Goal: Task Accomplishment & Management: Manage account settings

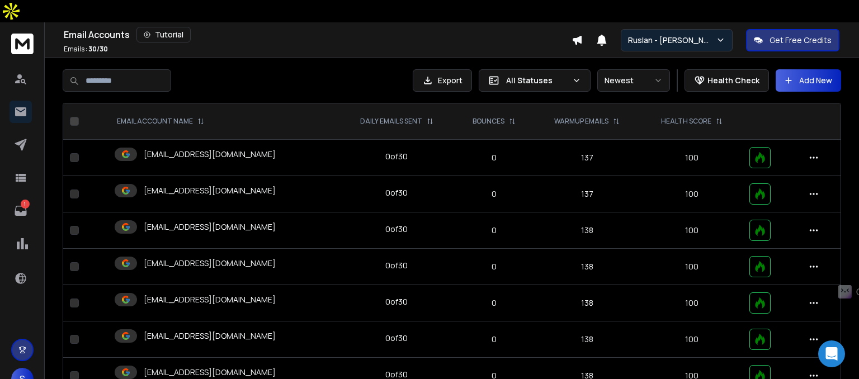
click at [708, 35] on p "Ruslan - [PERSON_NAME]" at bounding box center [672, 40] width 88 height 11
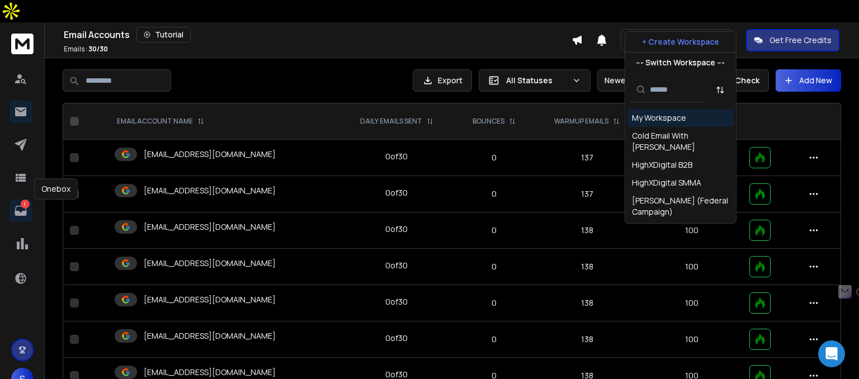
click at [20, 204] on icon at bounding box center [20, 210] width 13 height 13
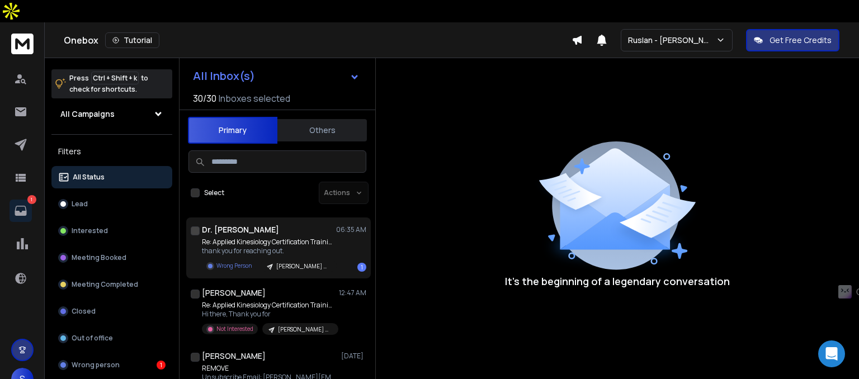
click at [246, 218] on div "Dr. Brian Walsh 06:35 AM Re: Applied Kinesiology Certification Training thank y…" at bounding box center [278, 248] width 185 height 61
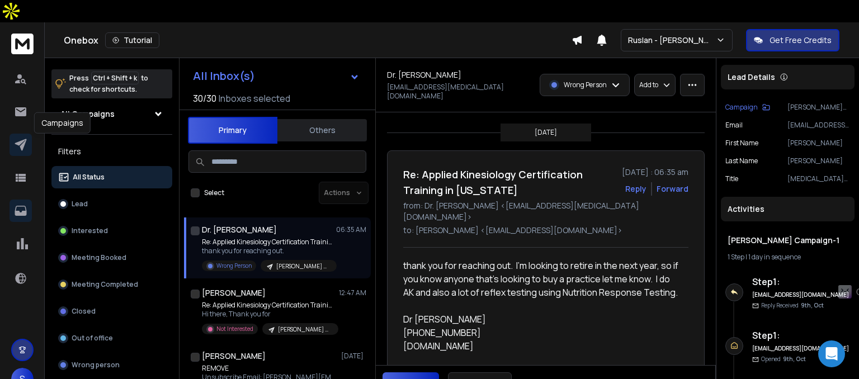
click at [23, 139] on icon at bounding box center [21, 145] width 12 height 12
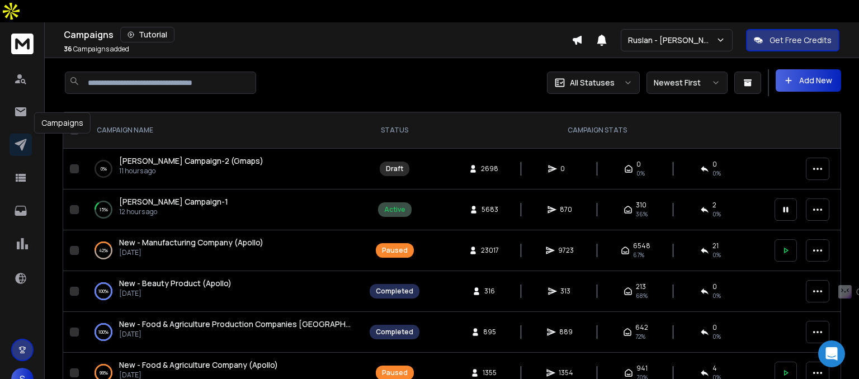
click at [359, 69] on div at bounding box center [257, 82] width 389 height 27
click at [818, 204] on icon "button" at bounding box center [817, 209] width 11 height 11
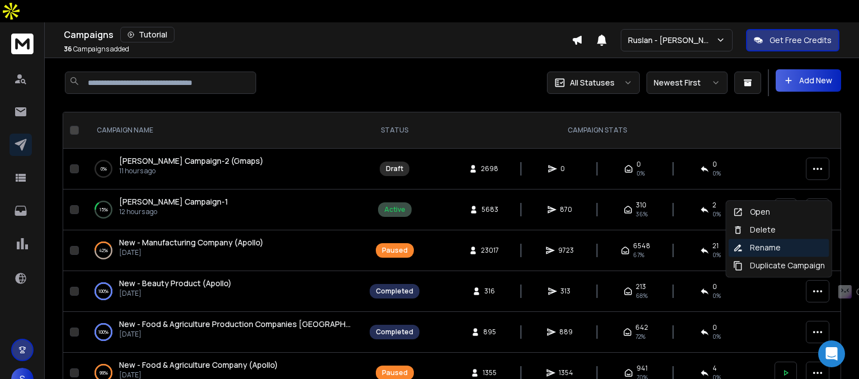
click at [770, 245] on div "Rename" at bounding box center [758, 247] width 48 height 11
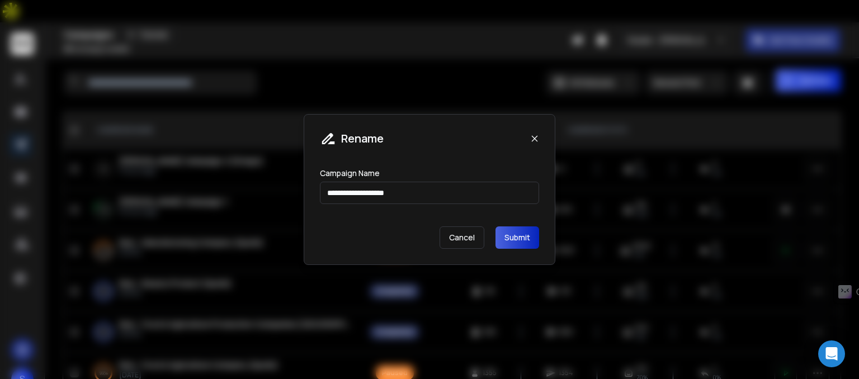
click at [456, 188] on input "**********" at bounding box center [429, 193] width 219 height 22
type input "**********"
click at [499, 237] on button "Submit" at bounding box center [518, 238] width 44 height 22
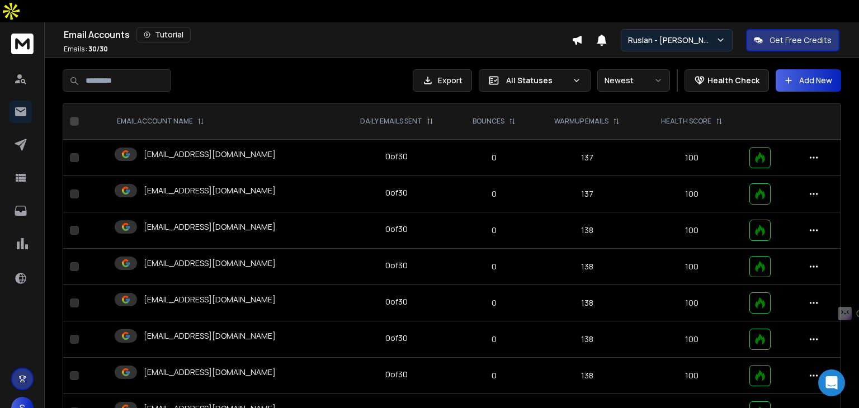
click at [705, 35] on p "Ruslan - Dr Tyran Mincey" at bounding box center [672, 40] width 88 height 11
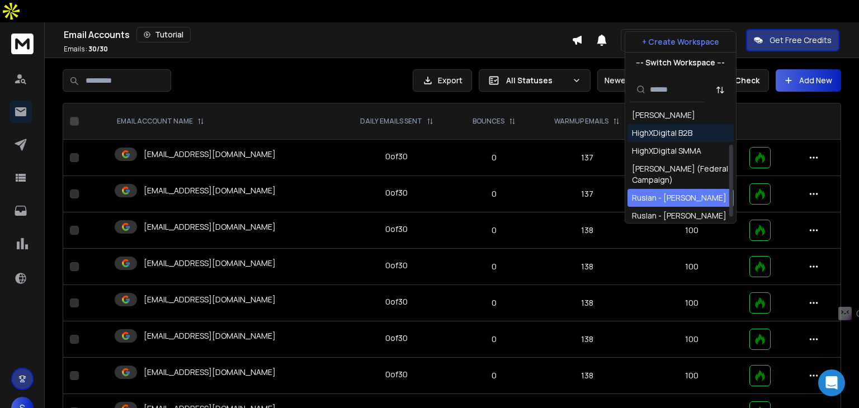
scroll to position [60, 0]
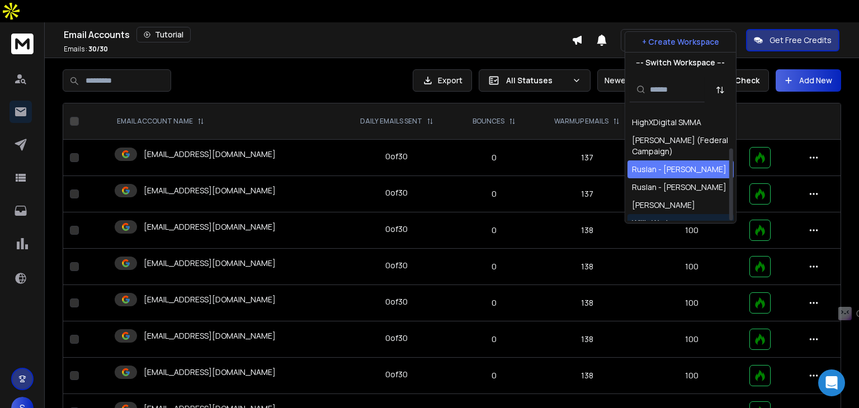
click at [681, 218] on div "Will's Workspace" at bounding box center [663, 223] width 62 height 11
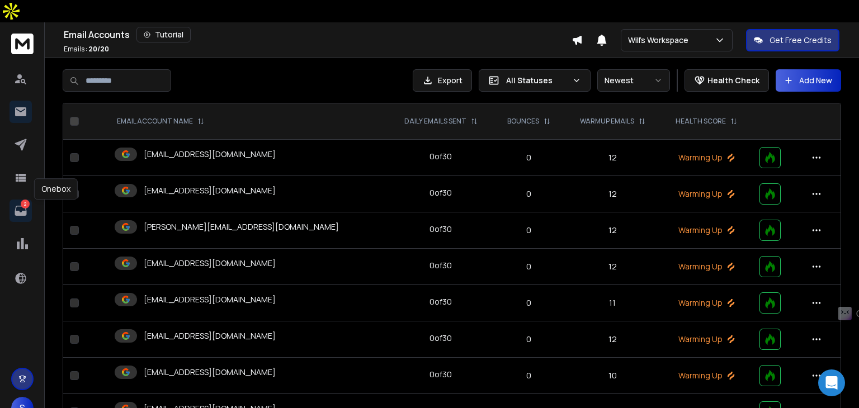
click at [18, 204] on icon at bounding box center [20, 210] width 13 height 13
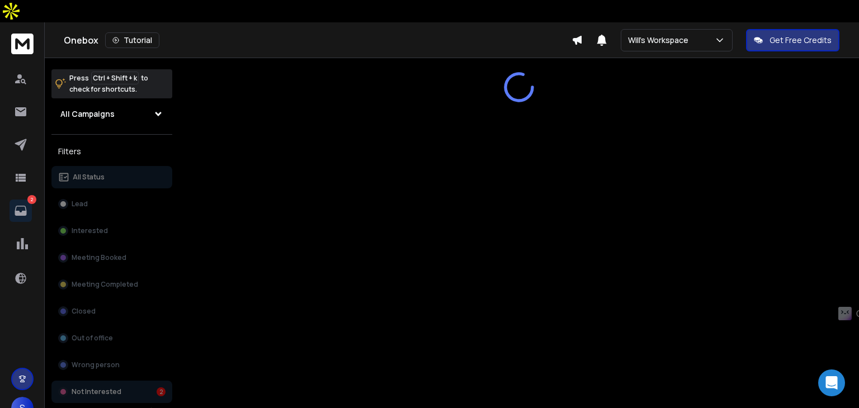
click at [117, 367] on div "All Status Lead Interested Meeting Booked Meeting Completed Closed Out of offic…" at bounding box center [111, 284] width 121 height 237
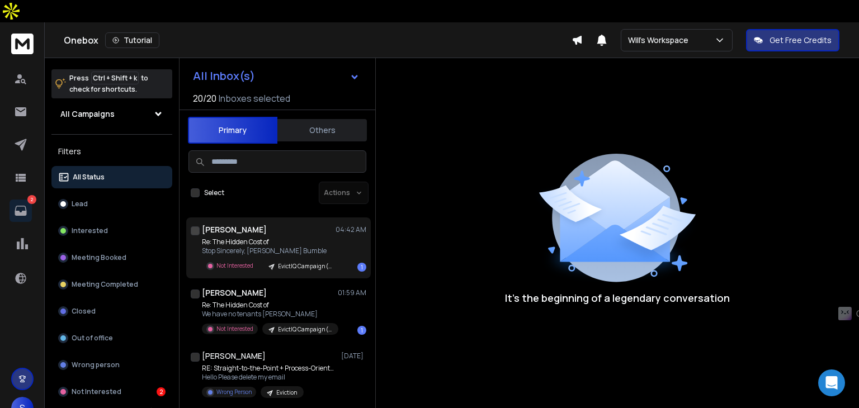
click at [245, 238] on p "Re: The Hidden Cost of" at bounding box center [269, 242] width 134 height 9
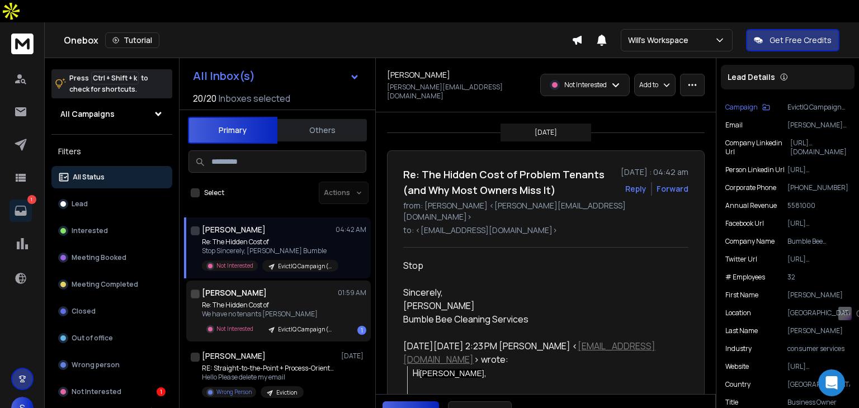
click at [251, 301] on p "Re: The Hidden Cost of" at bounding box center [269, 305] width 134 height 9
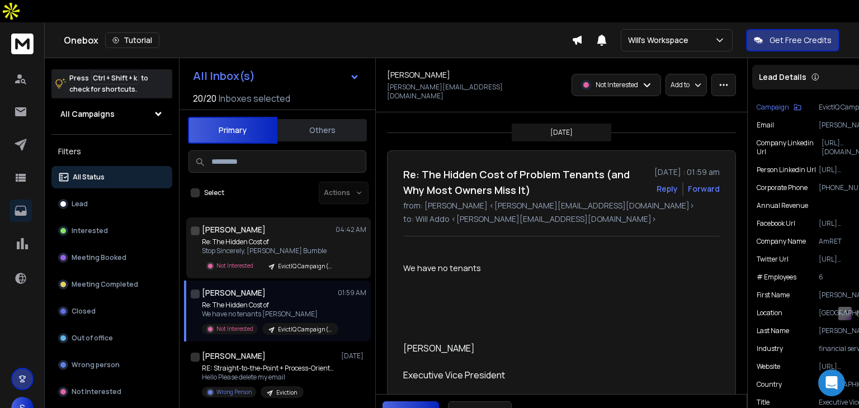
click at [241, 238] on p "Re: The Hidden Cost of" at bounding box center [269, 242] width 134 height 9
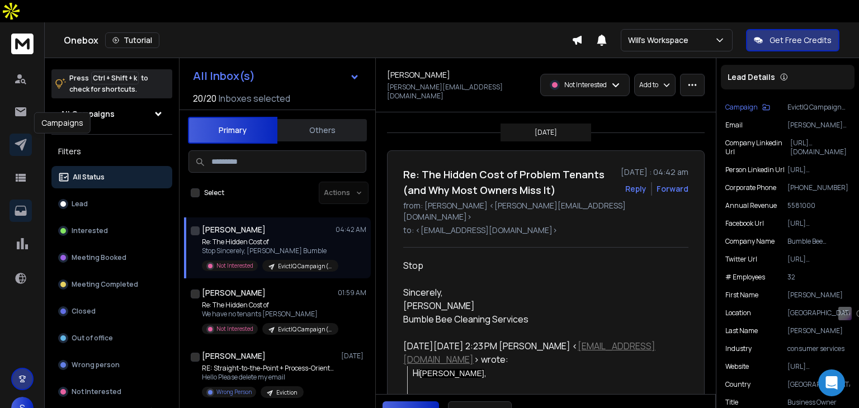
click at [20, 134] on link at bounding box center [21, 145] width 22 height 22
